Goal: Task Accomplishment & Management: Manage account settings

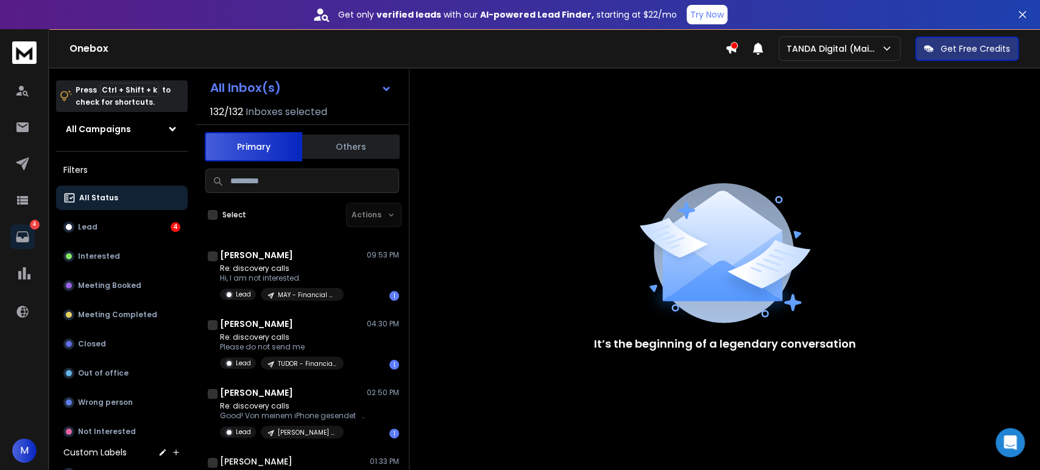
click at [507, 286] on div "It’s the beginning of a legendary conversation" at bounding box center [724, 268] width 630 height 400
click at [88, 224] on p "Lead" at bounding box center [87, 227] width 19 height 10
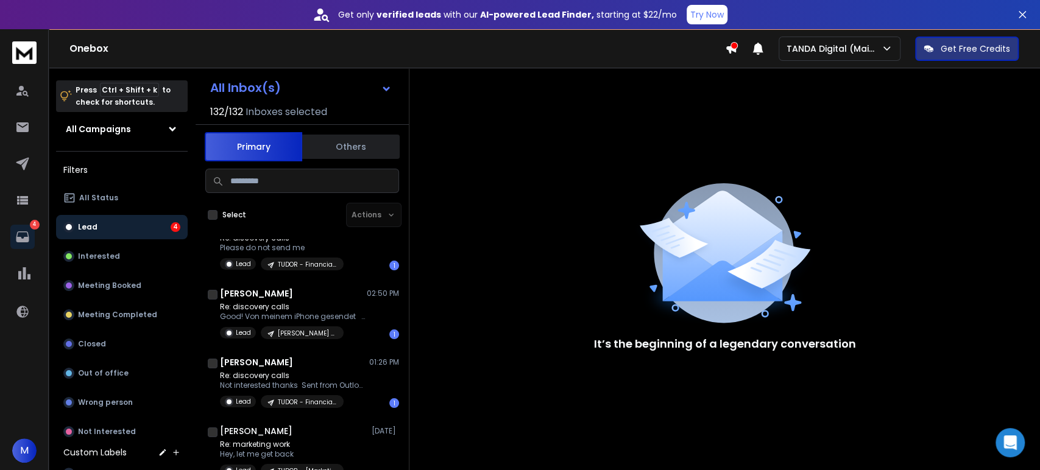
scroll to position [88, 0]
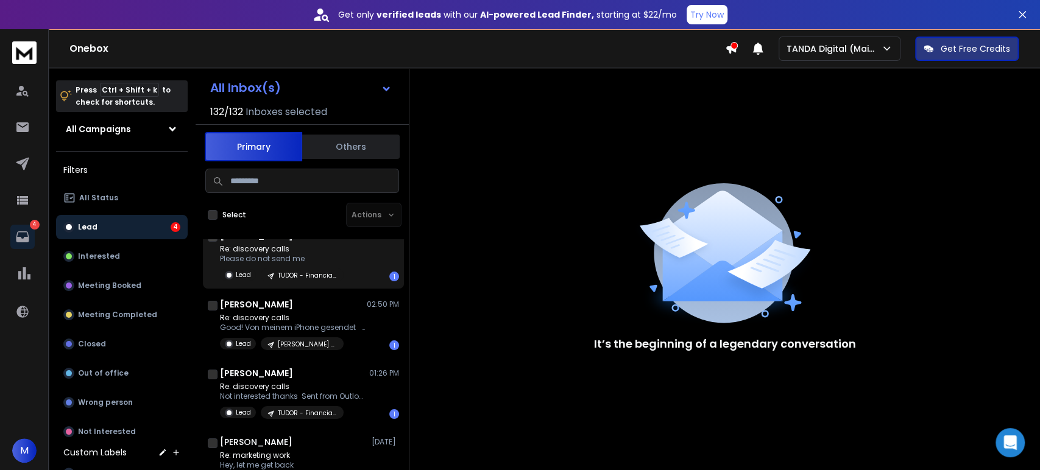
click at [285, 252] on p "Re: discovery calls" at bounding box center [282, 249] width 124 height 10
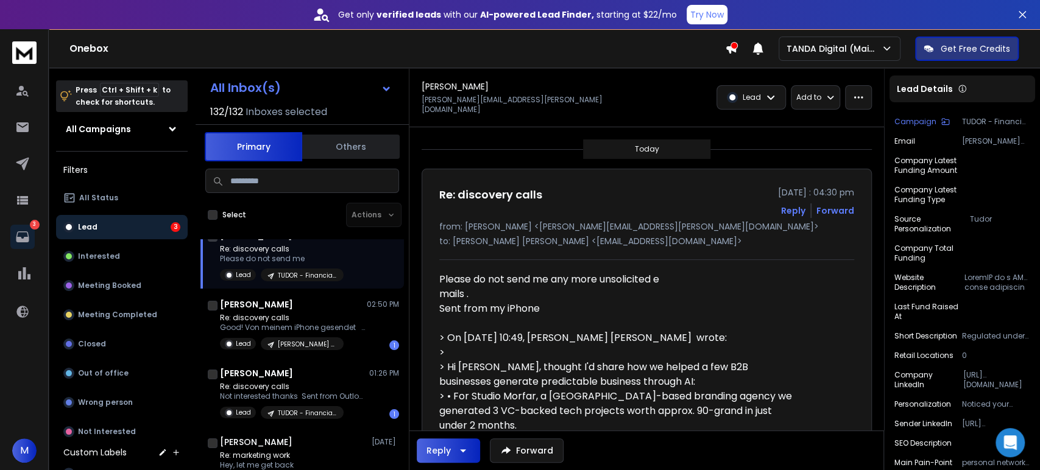
click at [524, 93] on p "Lead" at bounding box center [751, 98] width 18 height 10
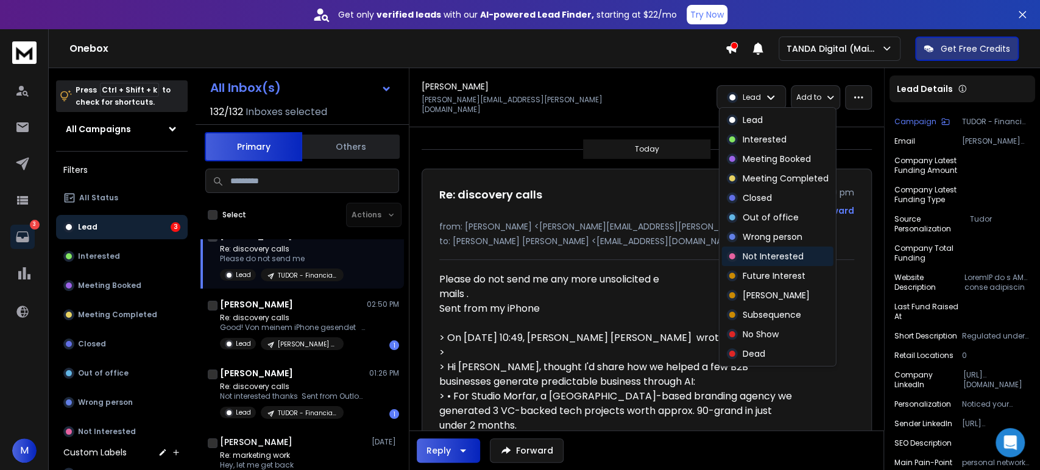
click at [524, 258] on p "Not Interested" at bounding box center [772, 256] width 61 height 12
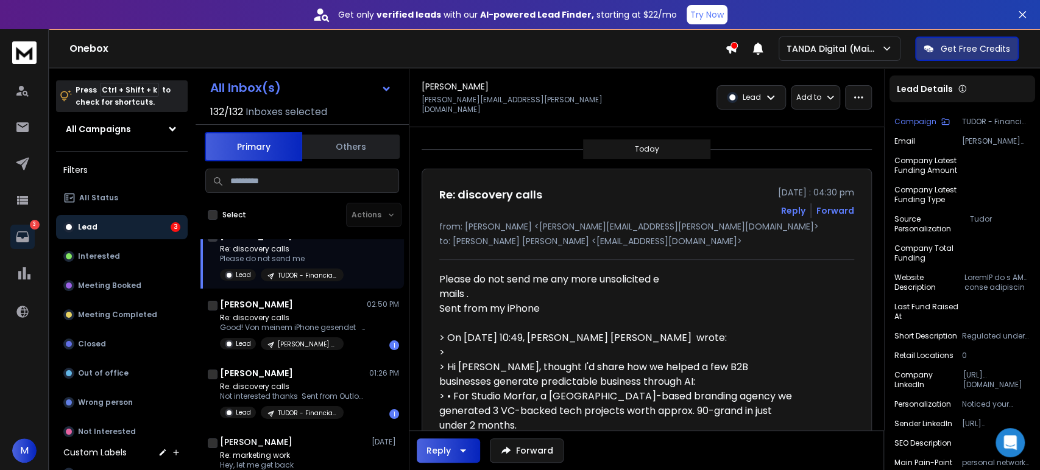
click at [524, 96] on icon "button" at bounding box center [858, 97] width 9 height 2
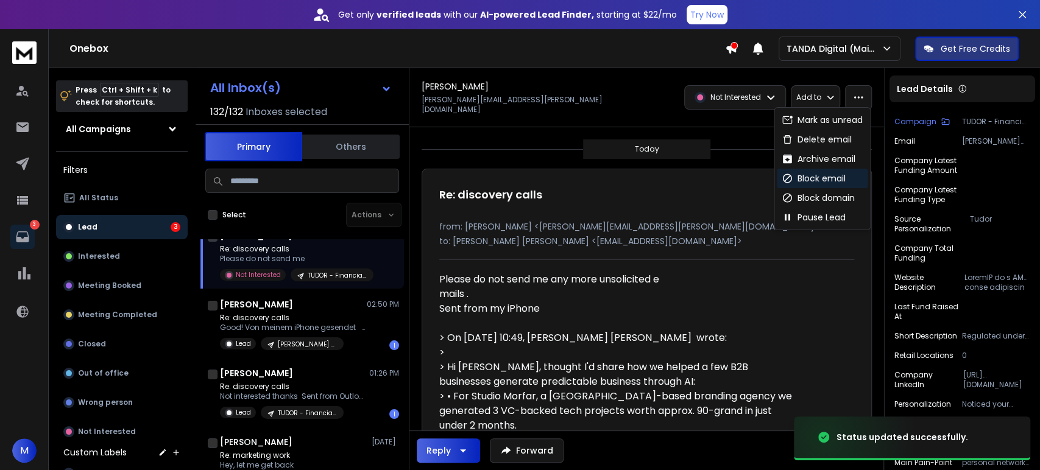
click at [524, 180] on div "Block email" at bounding box center [813, 178] width 64 height 12
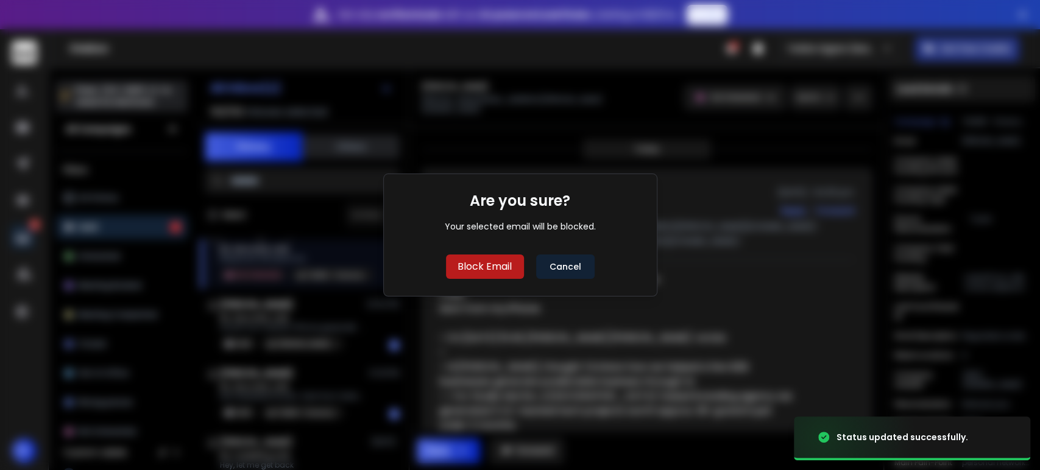
click at [491, 261] on button "Block Email" at bounding box center [485, 267] width 78 height 24
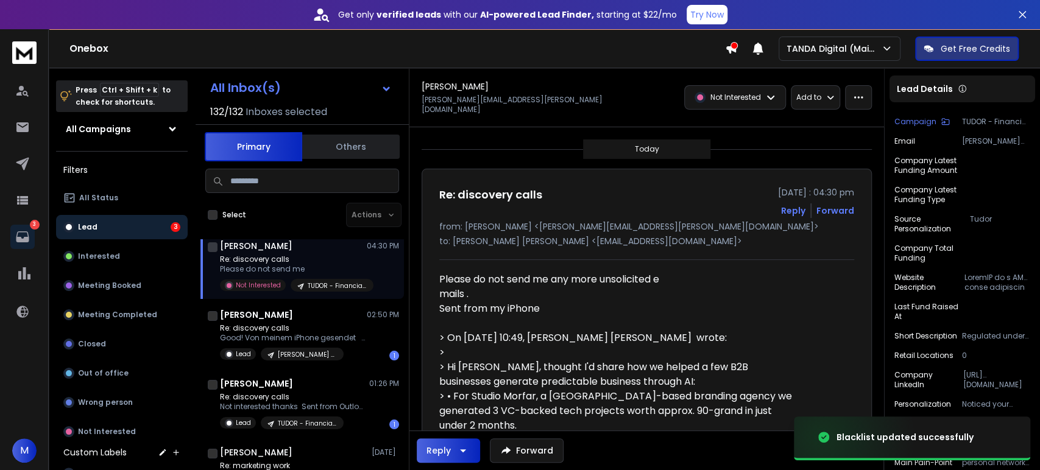
scroll to position [78, 0]
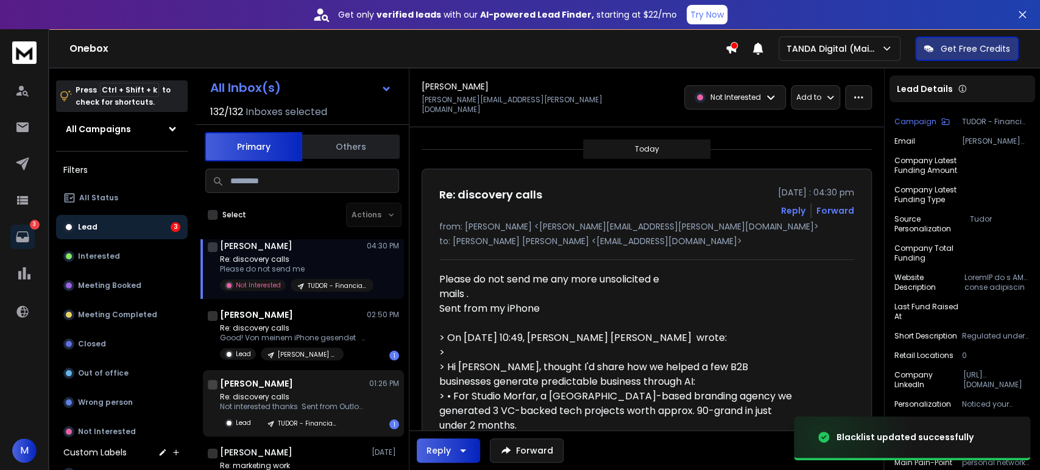
click at [345, 395] on p "Re: discovery calls" at bounding box center [293, 397] width 146 height 10
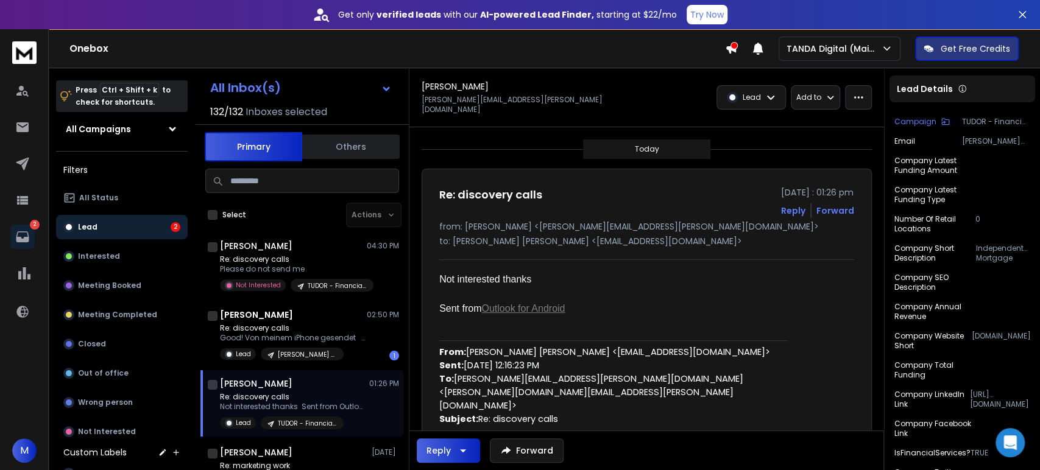
click at [524, 93] on p "Lead" at bounding box center [751, 98] width 18 height 10
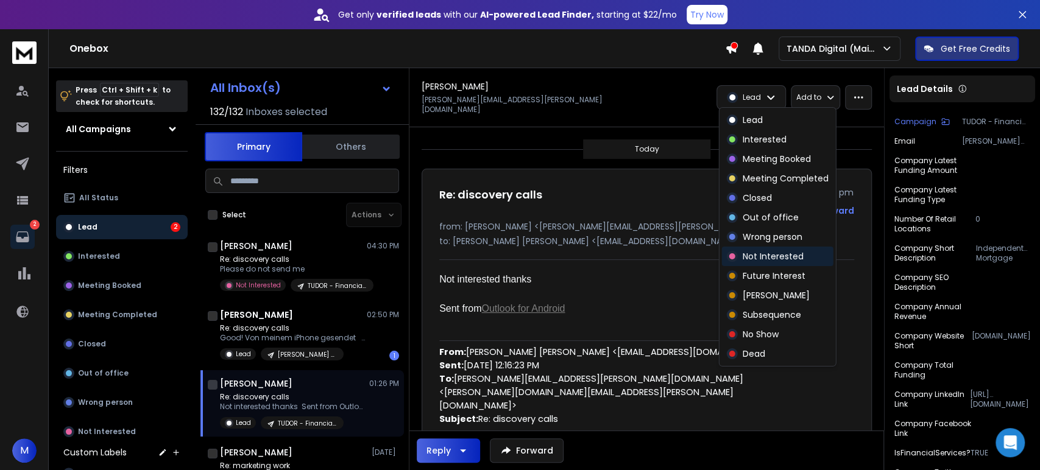
click at [524, 259] on p "Not Interested" at bounding box center [772, 256] width 61 height 12
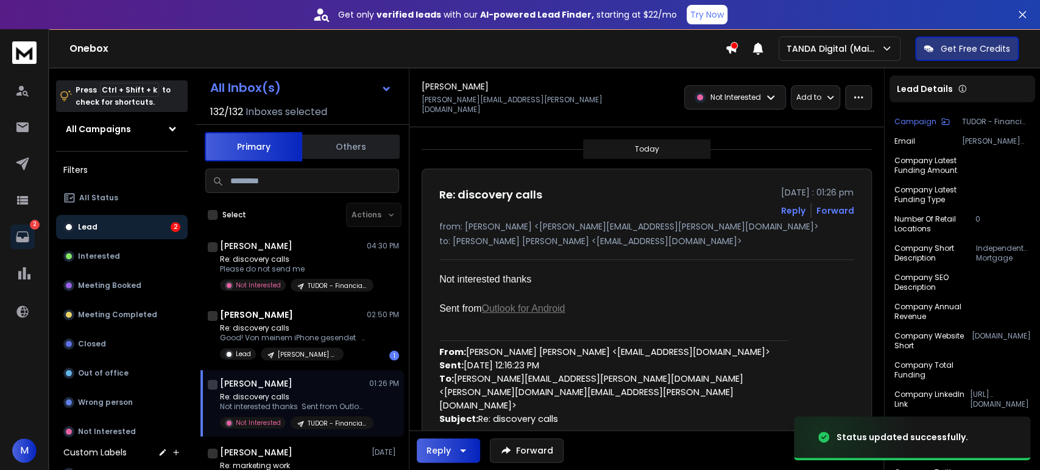
click at [524, 92] on icon "button" at bounding box center [858, 97] width 11 height 11
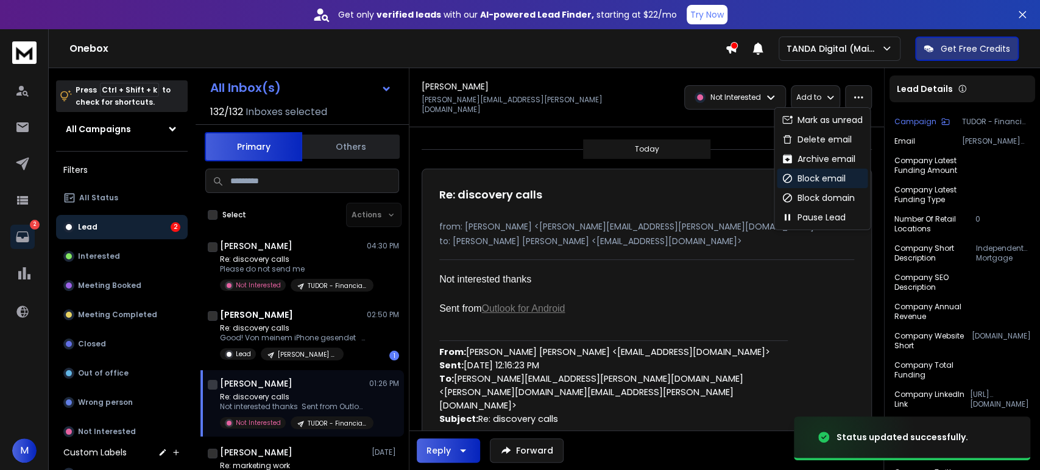
click at [524, 180] on div "Block email" at bounding box center [813, 178] width 64 height 12
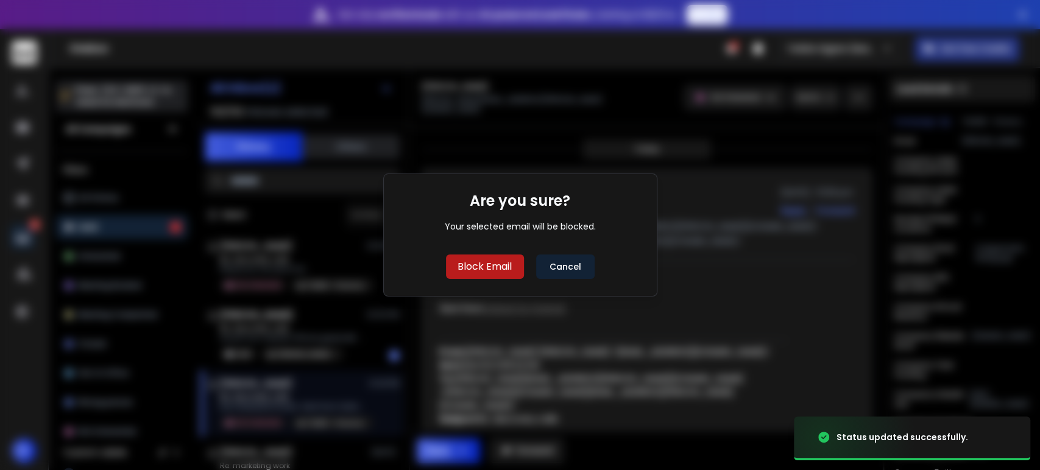
click at [488, 261] on button "Block Email" at bounding box center [485, 267] width 78 height 24
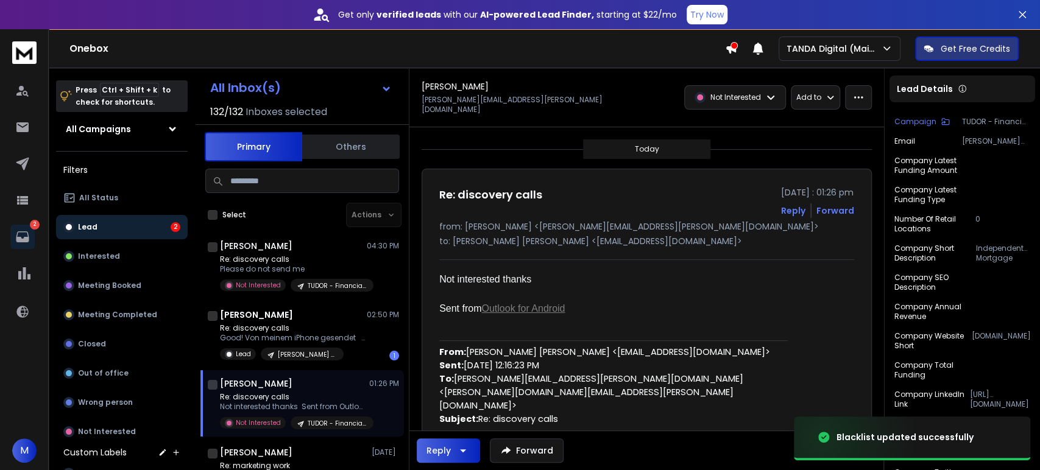
click at [524, 348] on div "From: [PERSON_NAME] [PERSON_NAME] <[EMAIL_ADDRESS][DOMAIN_NAME]> Sent: [DATE] 1…" at bounding box center [617, 385] width 356 height 80
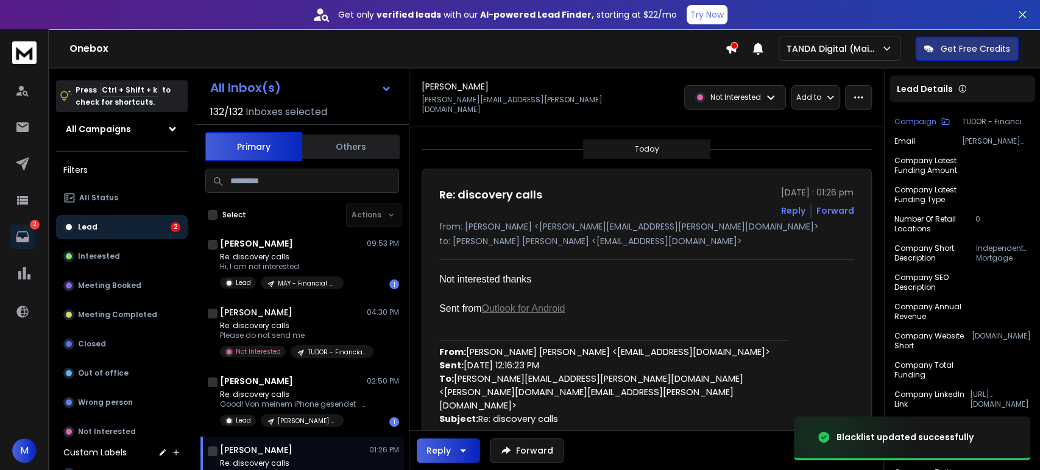
scroll to position [0, 0]
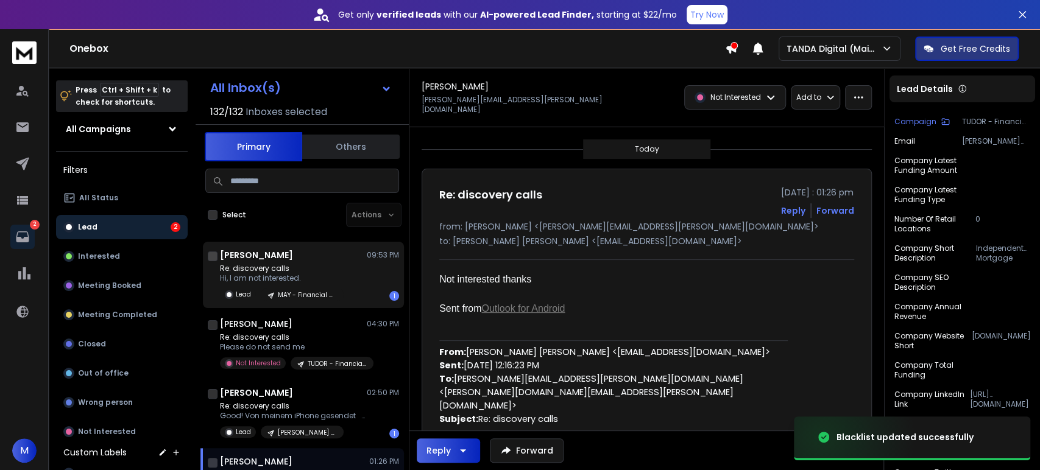
click at [319, 260] on div "[PERSON_NAME] 09:53 PM" at bounding box center [309, 255] width 179 height 12
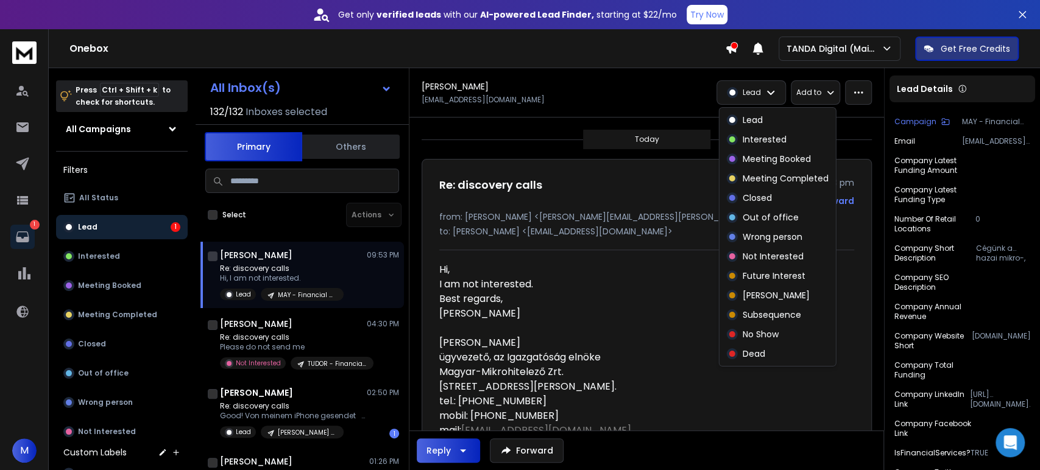
click at [524, 97] on div "Lead" at bounding box center [751, 92] width 68 height 23
click at [524, 252] on p "Not Interested" at bounding box center [772, 256] width 61 height 12
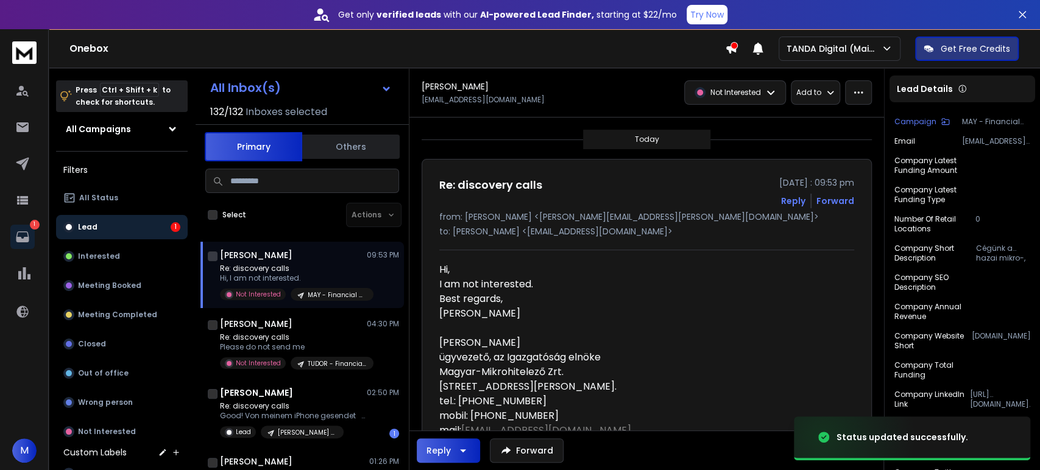
click at [524, 93] on icon "button" at bounding box center [858, 92] width 9 height 2
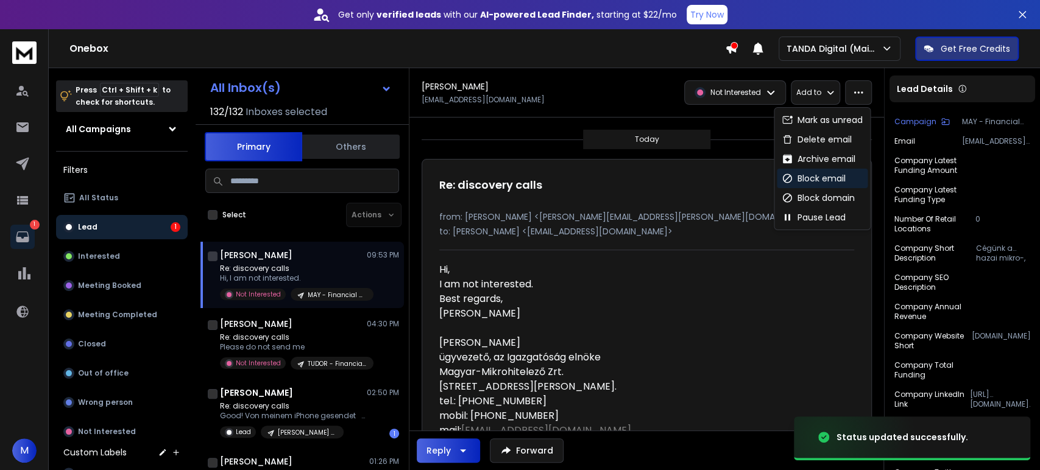
click at [524, 177] on div "Block email" at bounding box center [813, 178] width 64 height 12
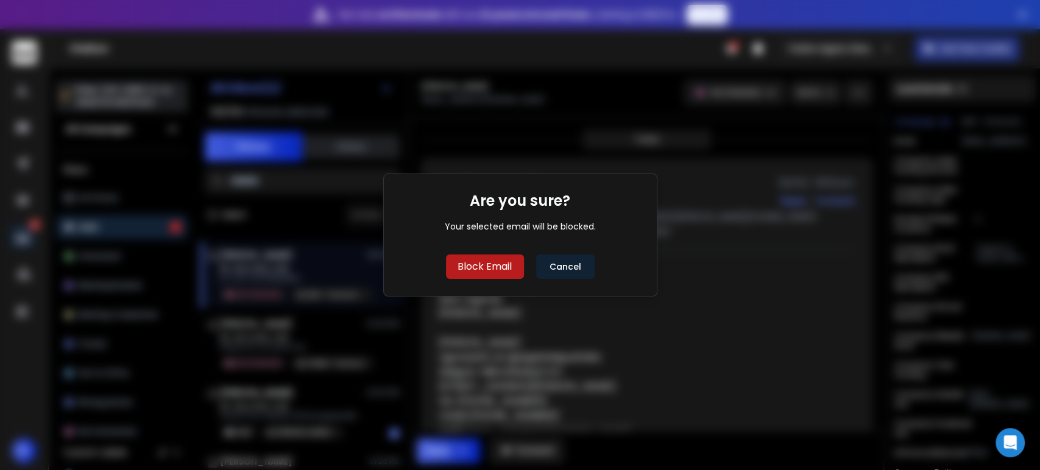
click at [474, 267] on button "Block Email" at bounding box center [485, 267] width 78 height 24
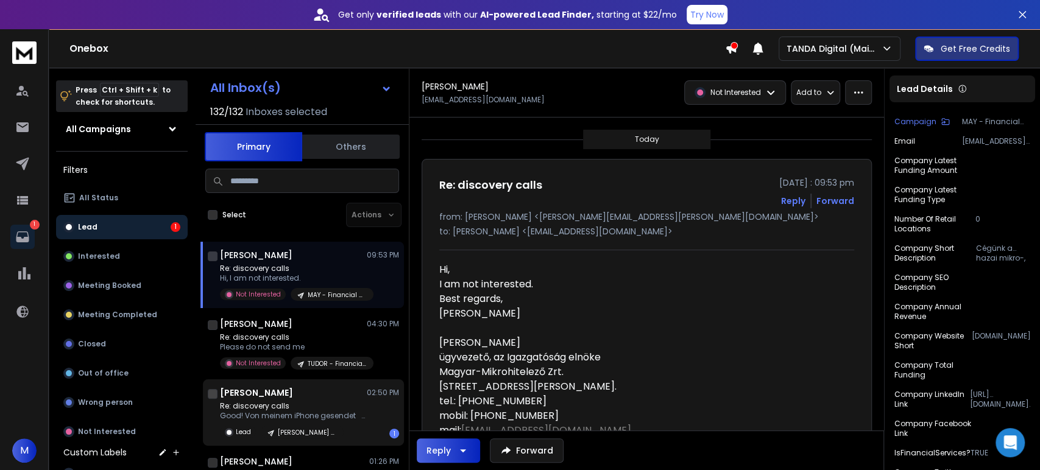
click at [249, 412] on p "Good! Von meinem iPhone gesendet [PERSON_NAME] AS Equity" at bounding box center [293, 416] width 146 height 10
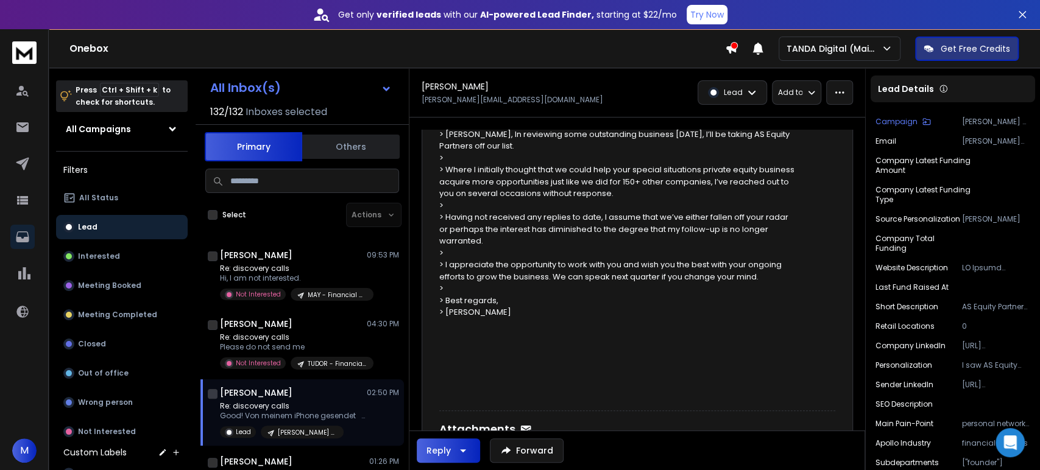
scroll to position [658, 0]
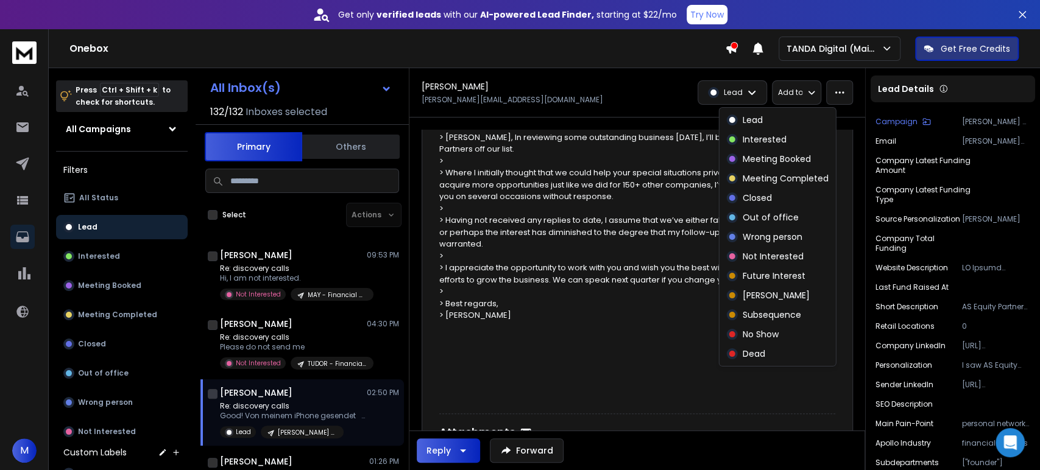
click at [524, 92] on div at bounding box center [713, 92] width 11 height 11
click at [524, 252] on p "Not Interested" at bounding box center [772, 256] width 61 height 12
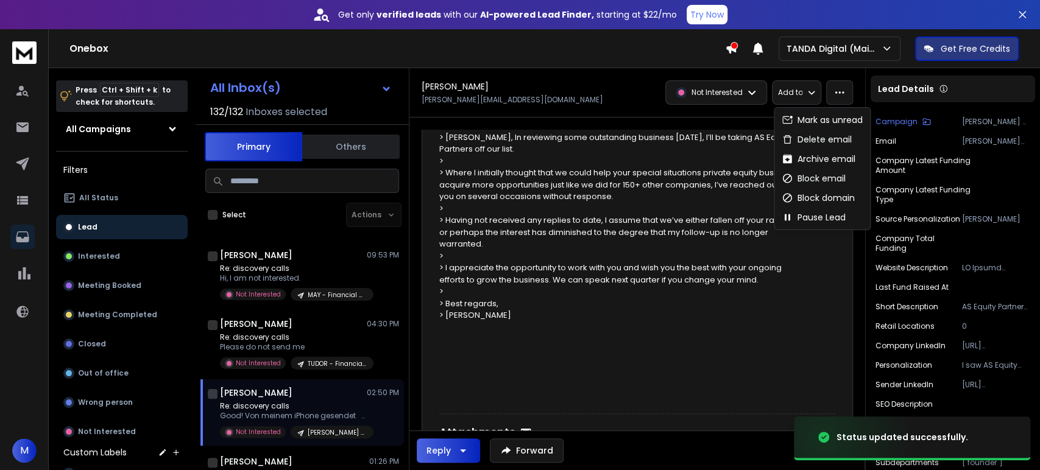
click at [524, 82] on button "button" at bounding box center [839, 92] width 27 height 24
click at [524, 176] on div "Block email" at bounding box center [813, 178] width 64 height 12
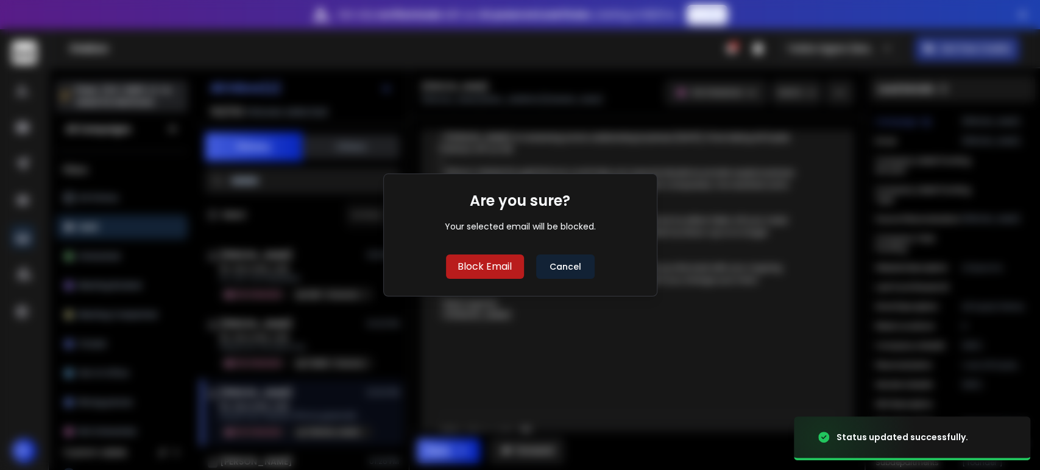
click at [481, 267] on button "Block Email" at bounding box center [485, 267] width 78 height 24
